Goal: Task Accomplishment & Management: Use online tool/utility

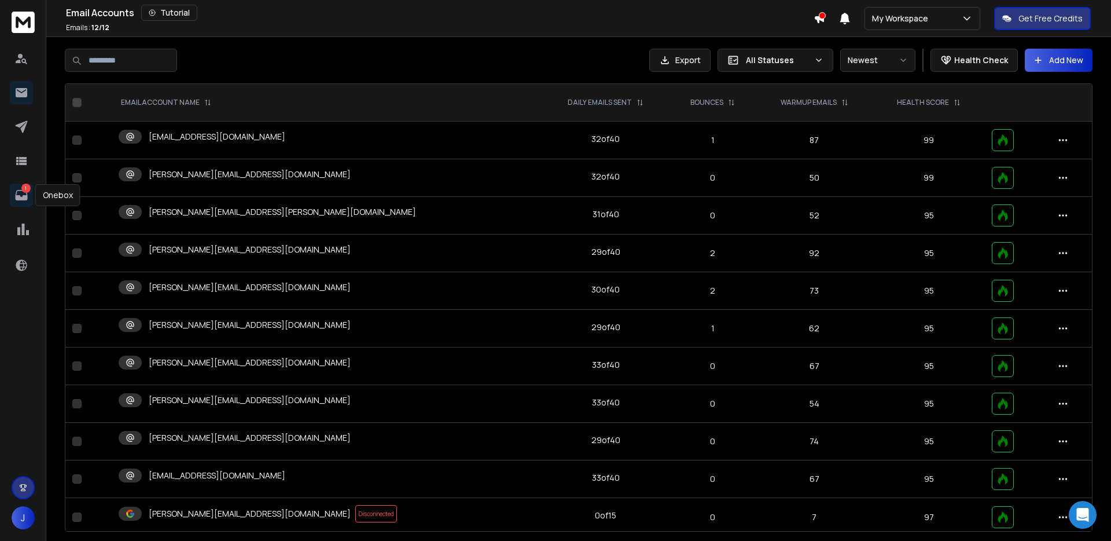
click at [21, 195] on icon at bounding box center [21, 195] width 14 height 14
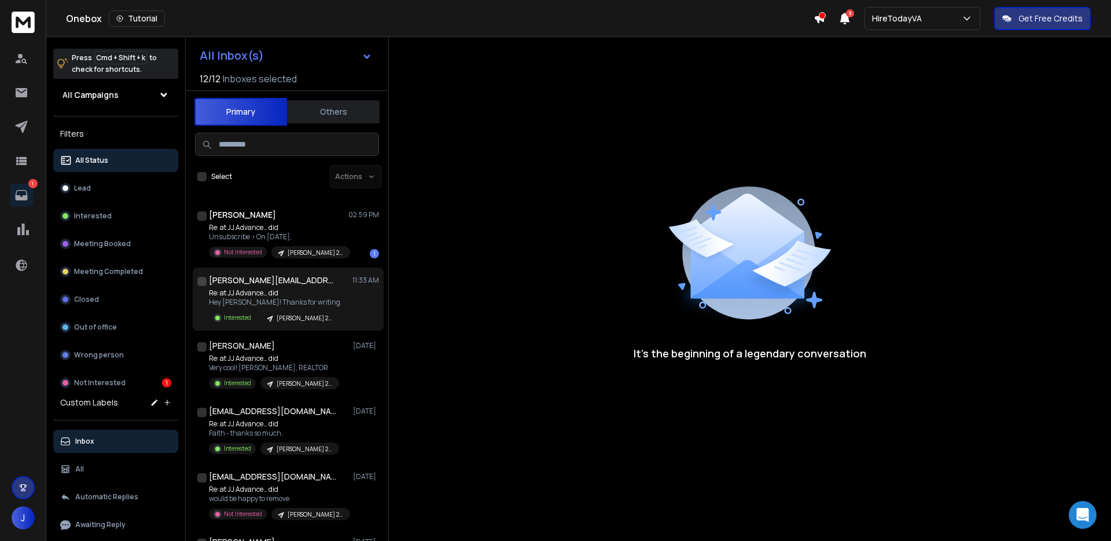
click at [235, 282] on h1 "[PERSON_NAME][EMAIL_ADDRESS][DOMAIN_NAME]" at bounding box center [272, 280] width 127 height 12
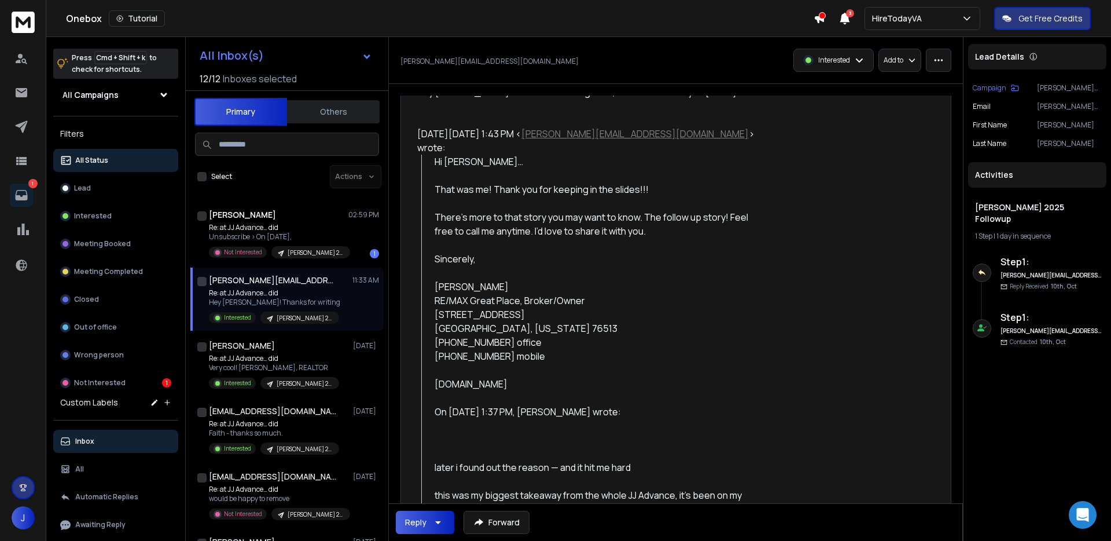
scroll to position [164, 0]
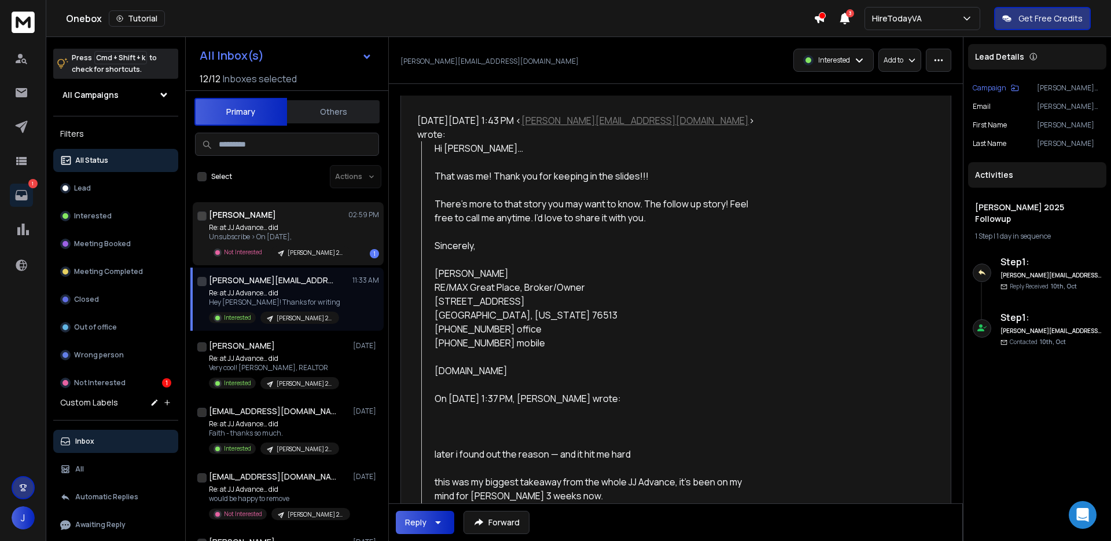
click at [202, 216] on button "button" at bounding box center [201, 215] width 9 height 9
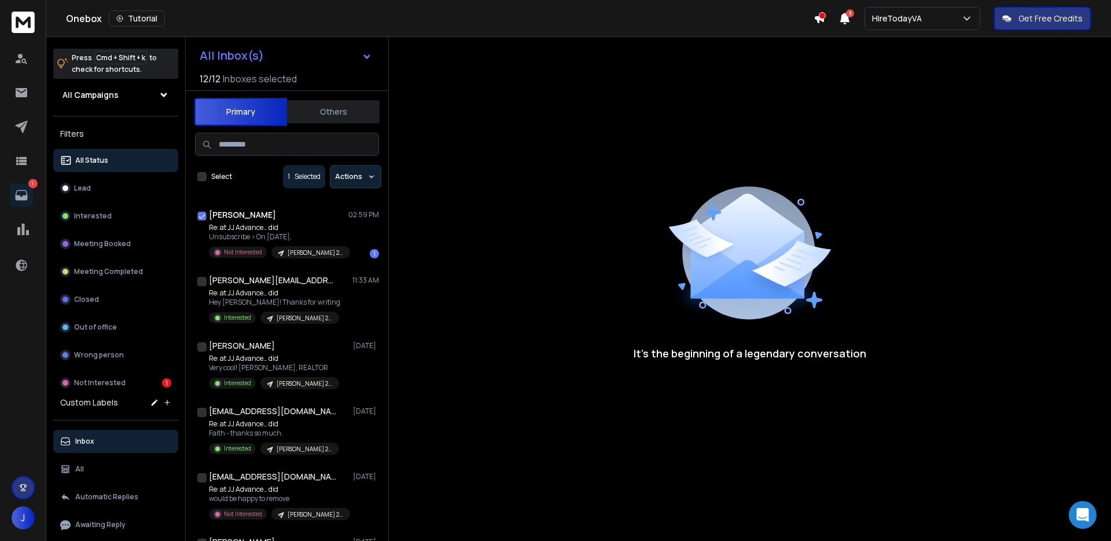
click at [359, 179] on p "Actions" at bounding box center [348, 176] width 27 height 9
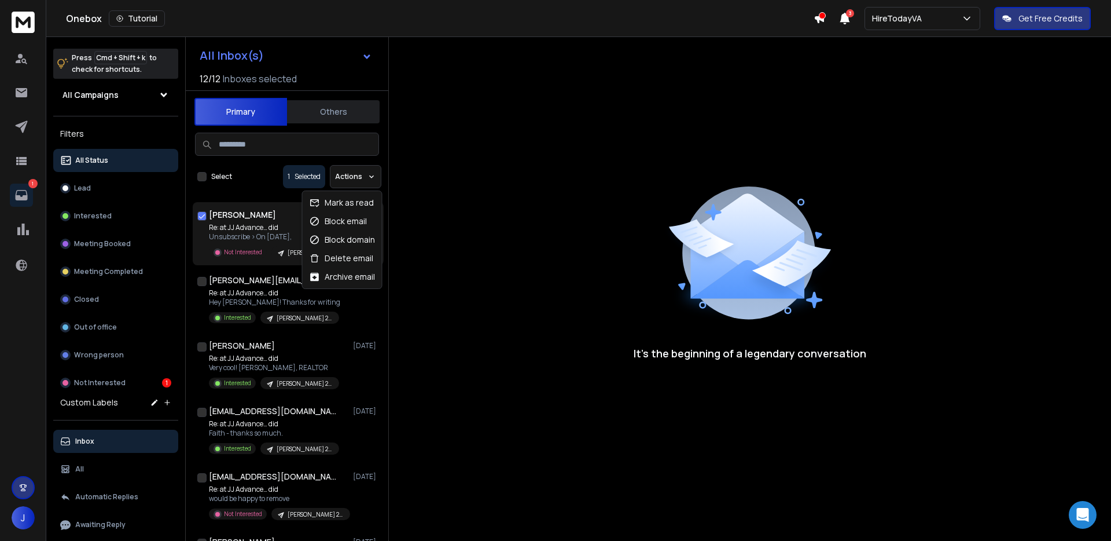
click at [238, 213] on h1 "[PERSON_NAME]" at bounding box center [242, 215] width 67 height 12
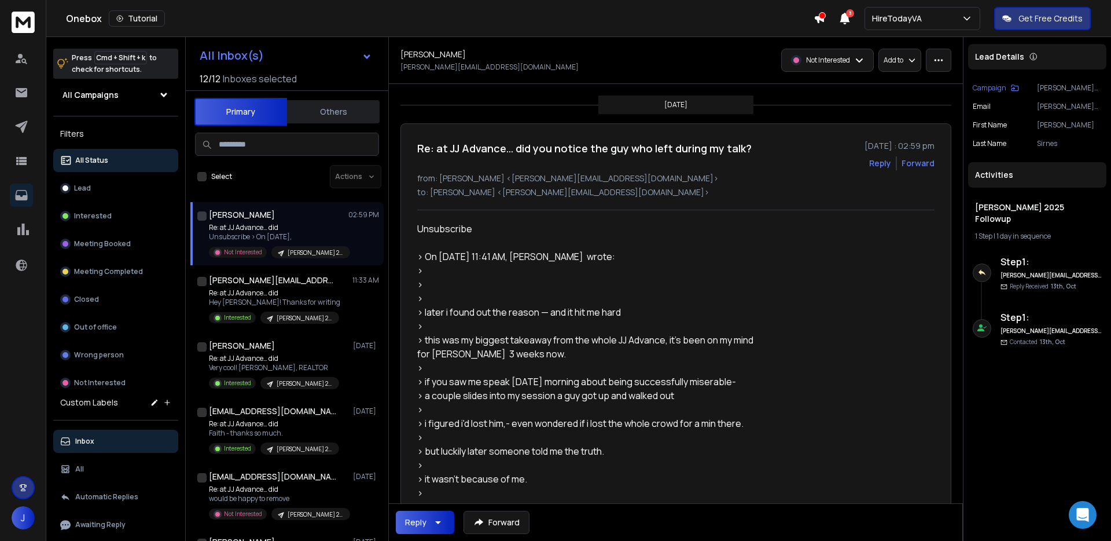
click at [202, 216] on button "button" at bounding box center [201, 215] width 9 height 9
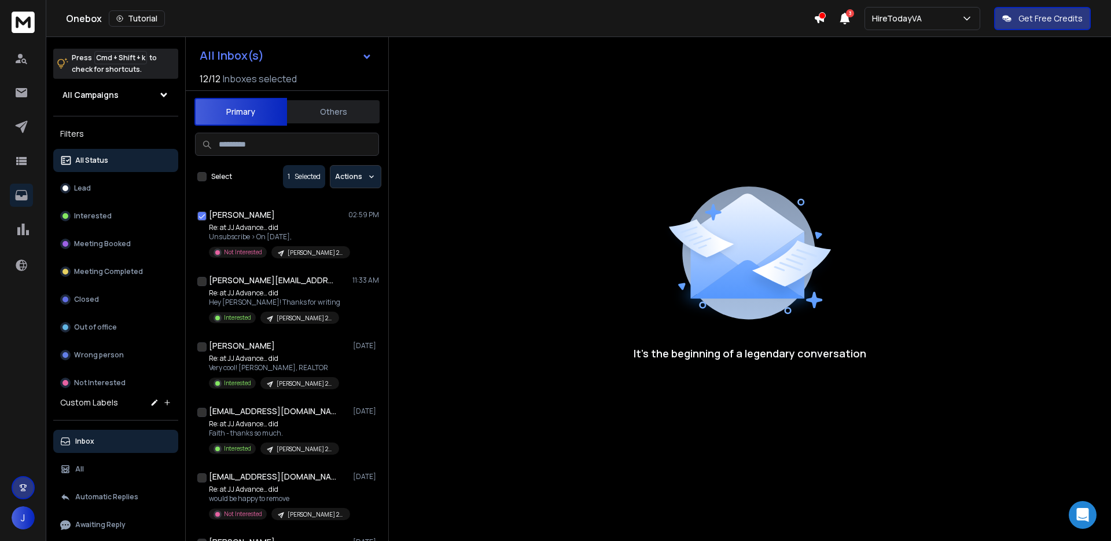
click at [362, 179] on button "Actions" at bounding box center [356, 176] width 52 height 23
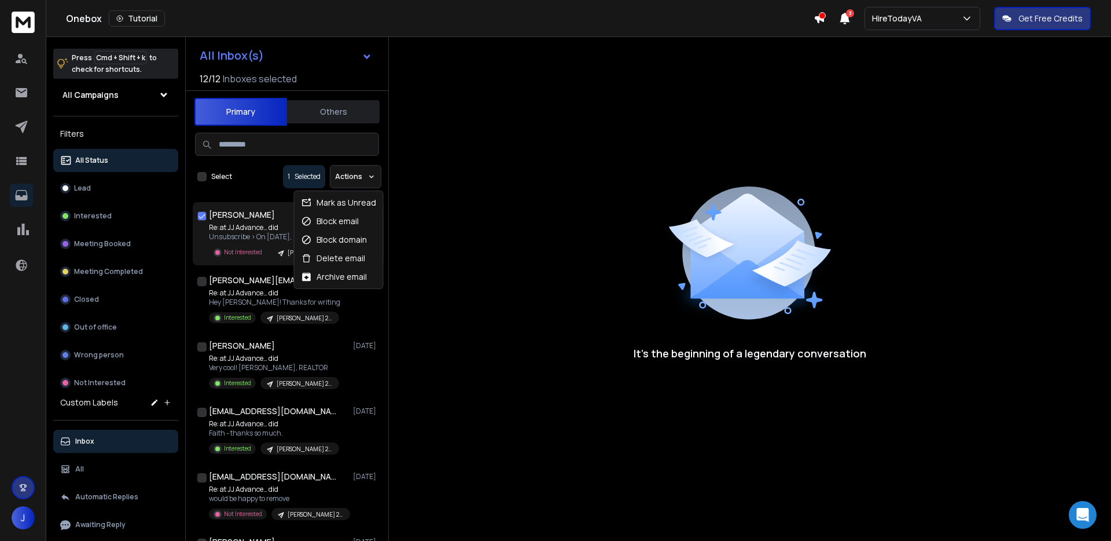
click at [204, 214] on button "button" at bounding box center [201, 215] width 9 height 9
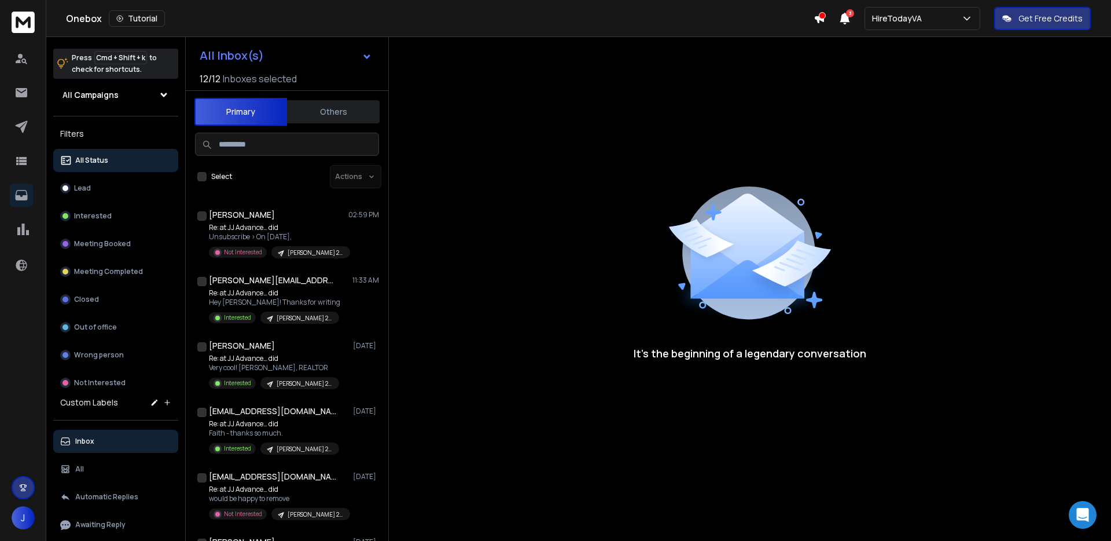
click at [484, 189] on div "It’s the beginning of a legendary conversation" at bounding box center [750, 267] width 722 height 460
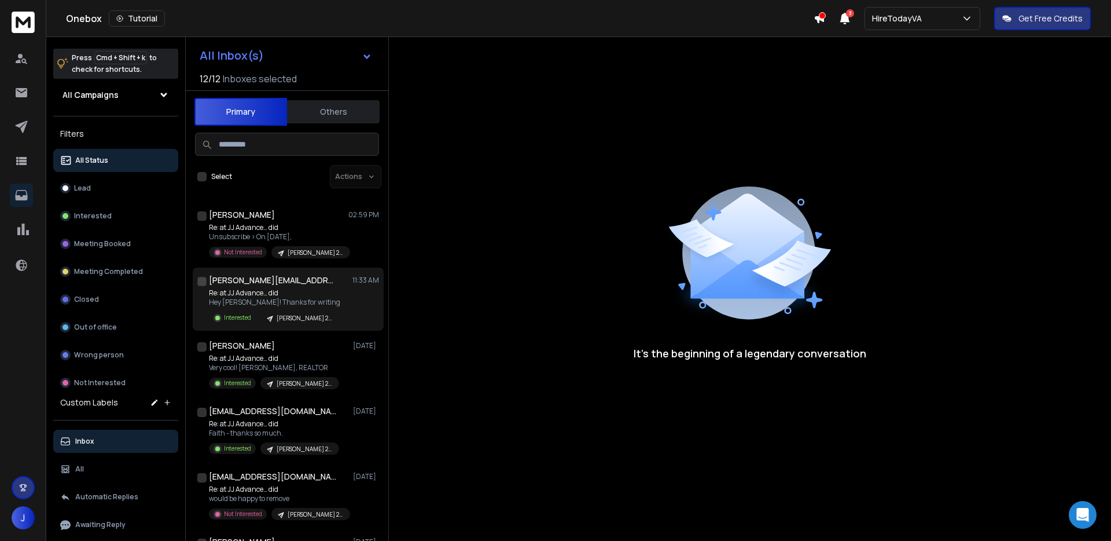
click at [265, 280] on h1 "[PERSON_NAME][EMAIL_ADDRESS][DOMAIN_NAME]" at bounding box center [272, 280] width 127 height 12
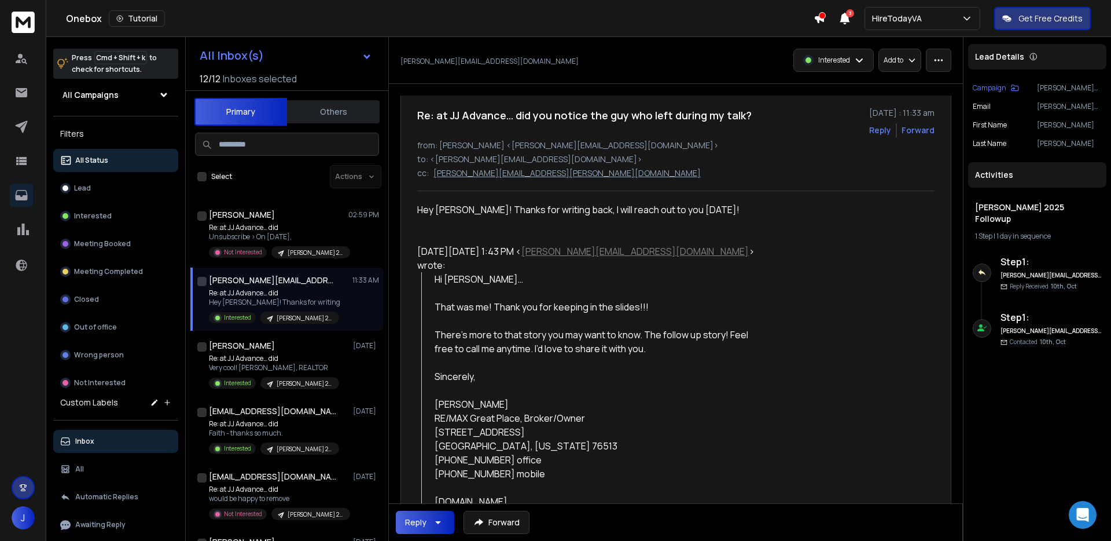
scroll to position [34, 0]
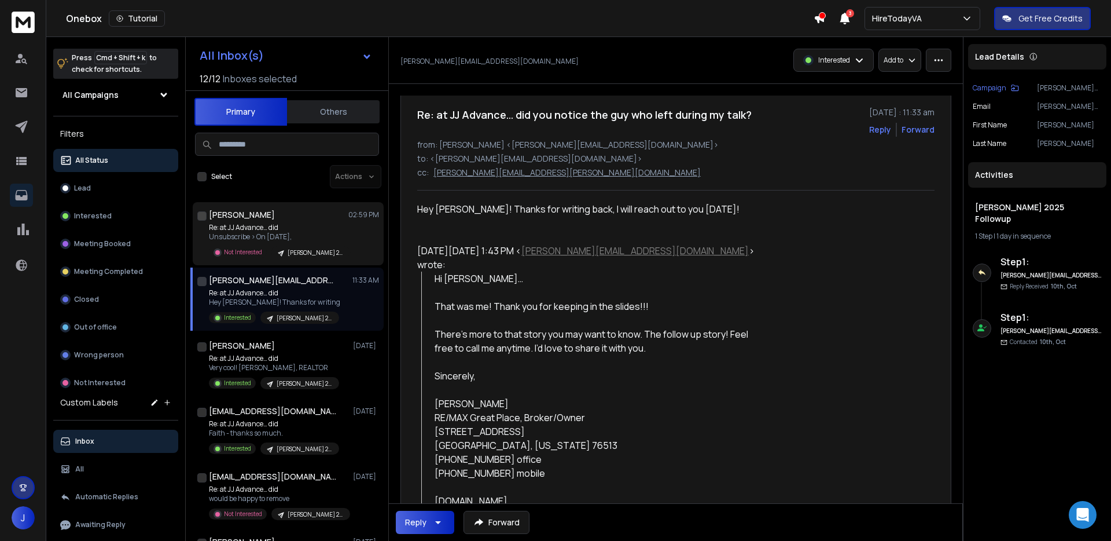
click at [202, 214] on button "button" at bounding box center [201, 215] width 9 height 9
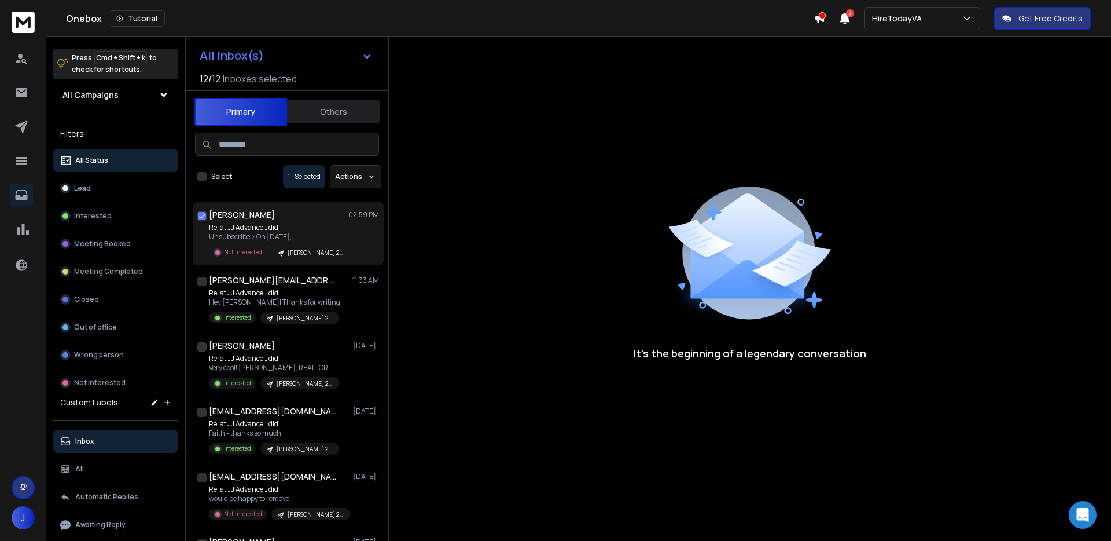
scroll to position [0, 0]
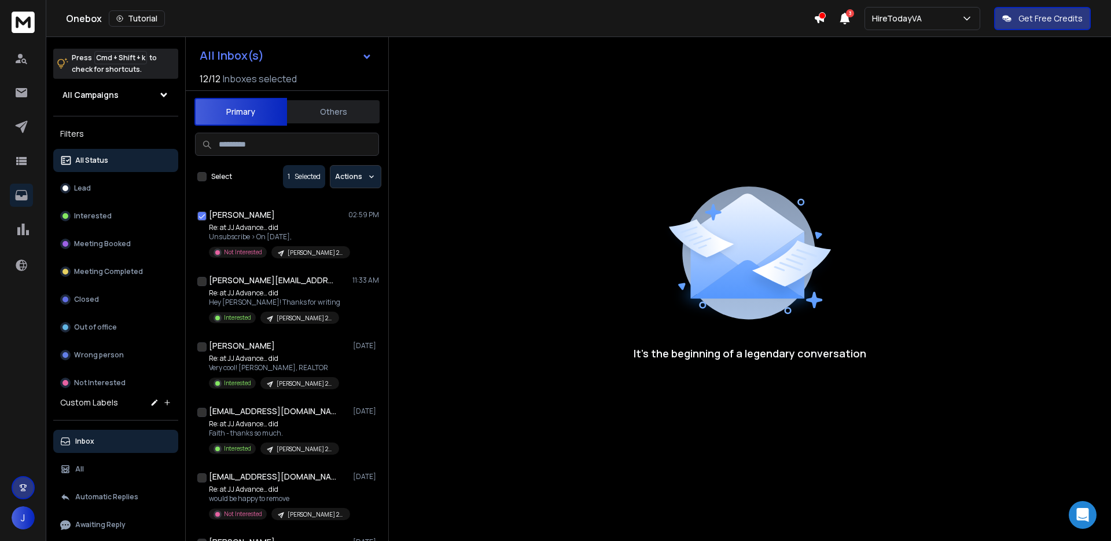
click at [367, 175] on icon "button" at bounding box center [371, 176] width 9 height 9
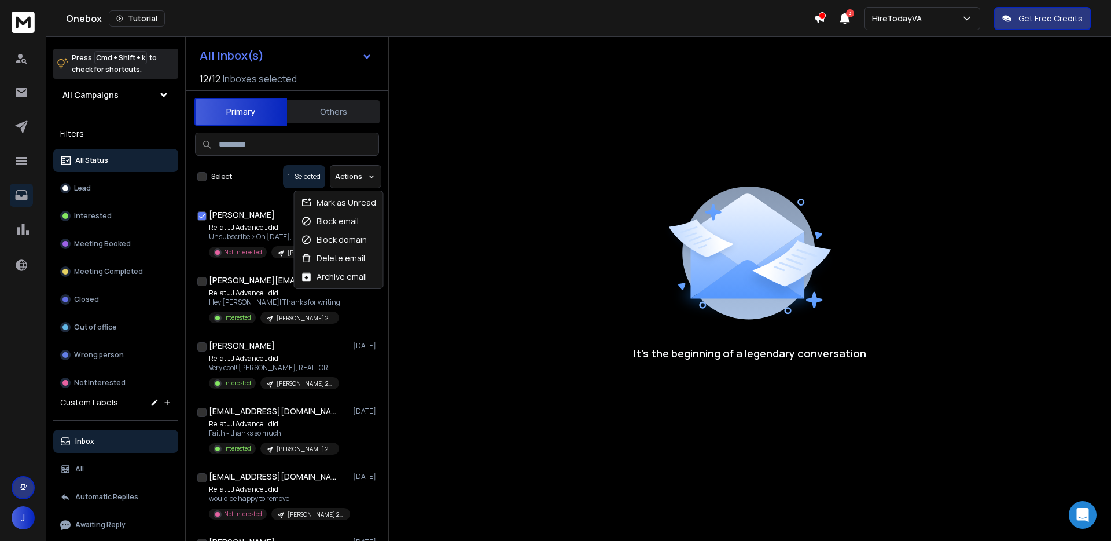
click at [190, 186] on div "Select 1 Selected Actions" at bounding box center [287, 174] width 203 height 28
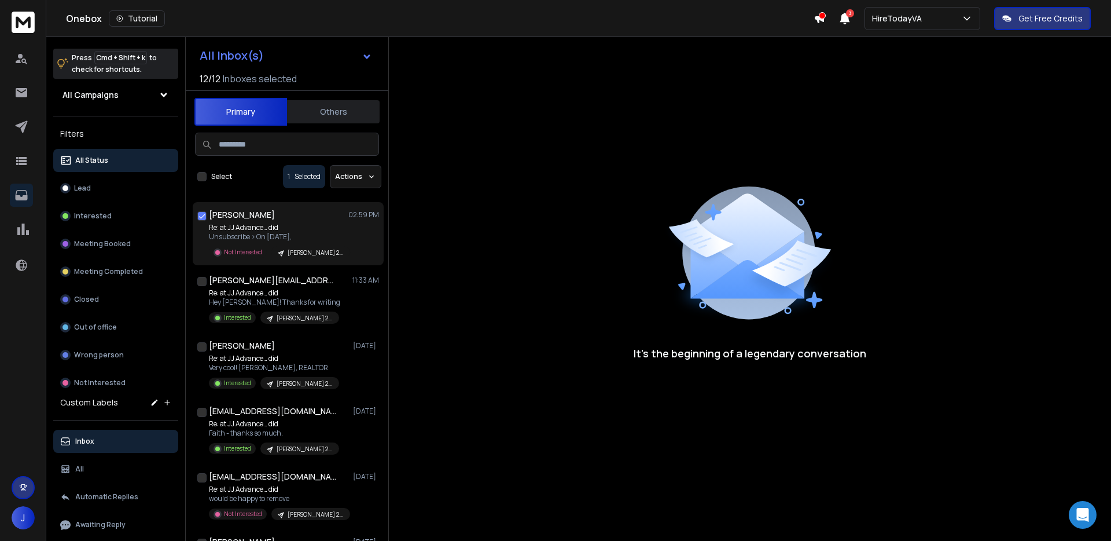
click at [203, 215] on button "button" at bounding box center [201, 215] width 9 height 9
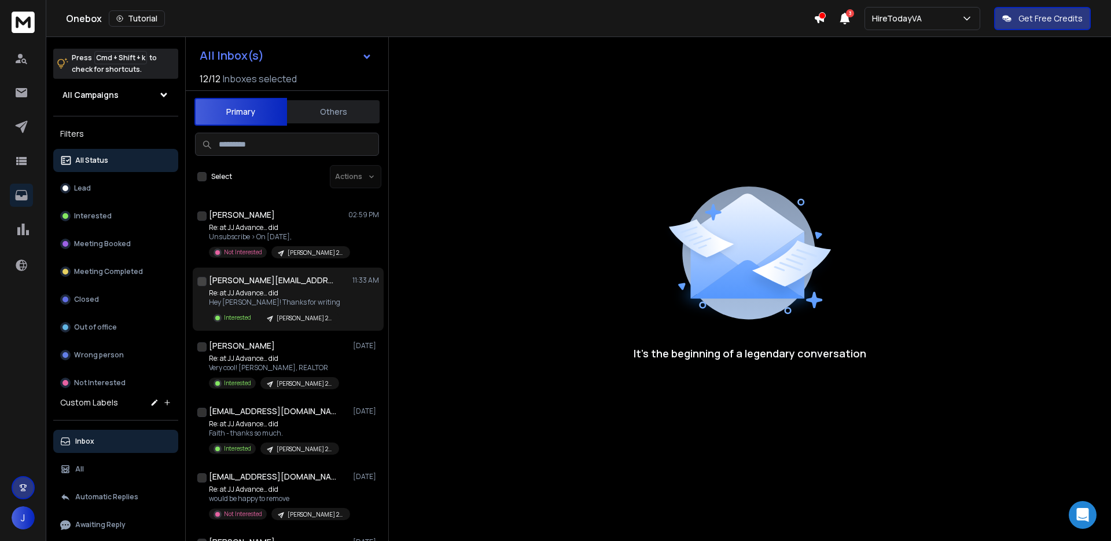
click at [257, 280] on h1 "[PERSON_NAME][EMAIL_ADDRESS][DOMAIN_NAME]" at bounding box center [272, 280] width 127 height 12
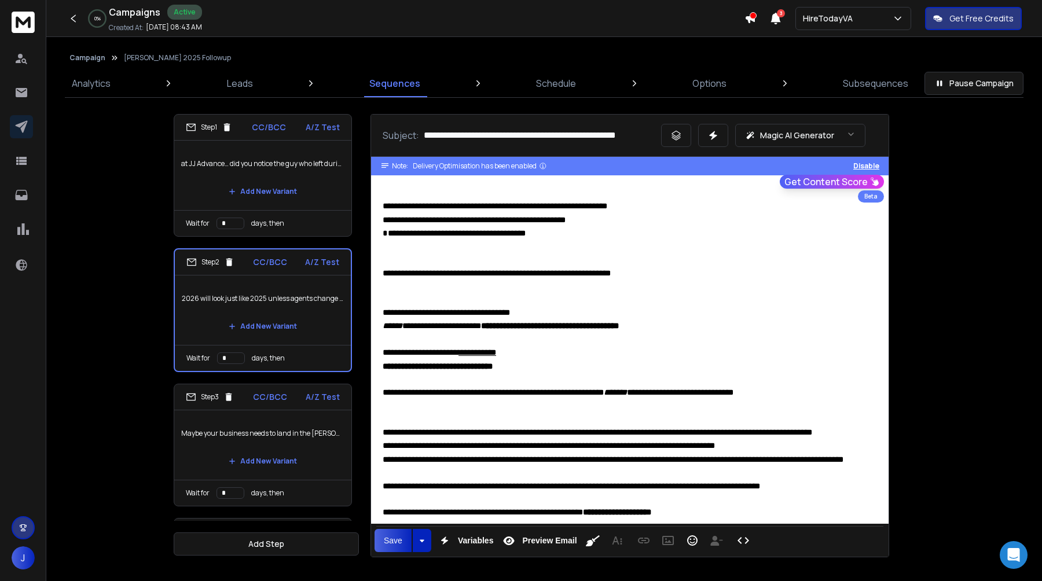
scroll to position [25, 0]
